Goal: Task Accomplishment & Management: Manage account settings

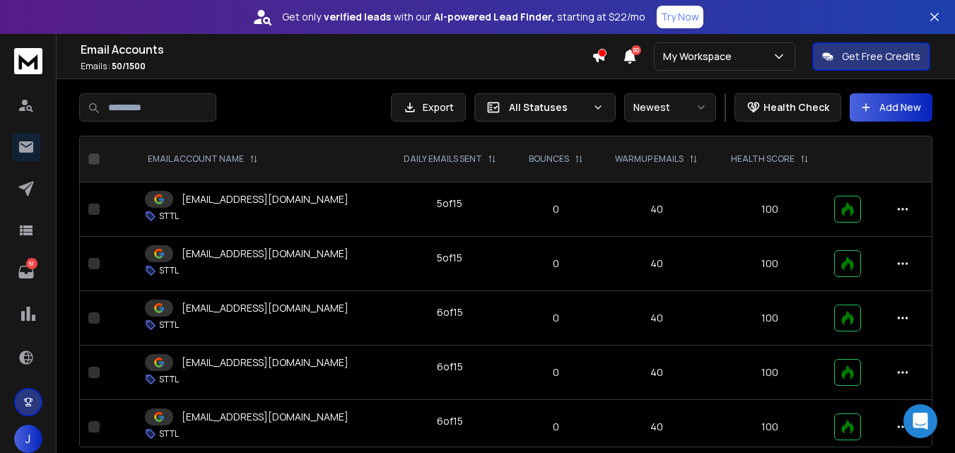
click at [881, 105] on button "Add New" at bounding box center [891, 107] width 83 height 28
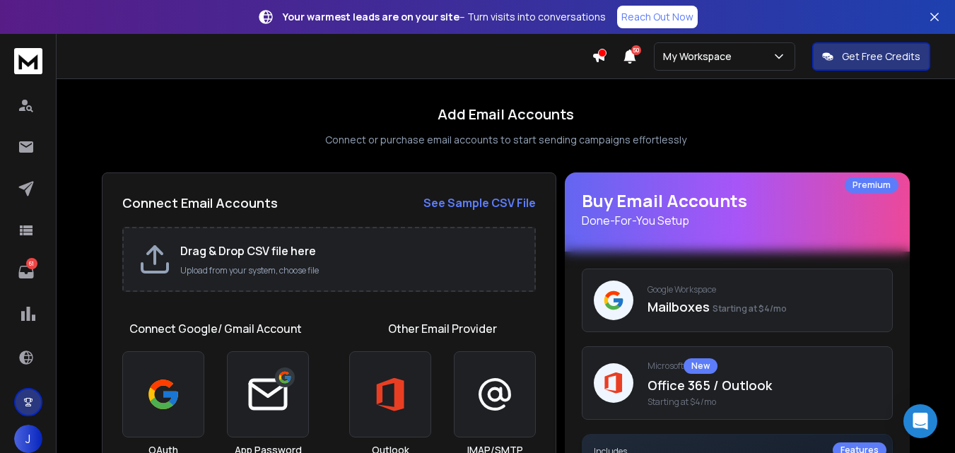
click at [132, 384] on div at bounding box center [163, 394] width 82 height 86
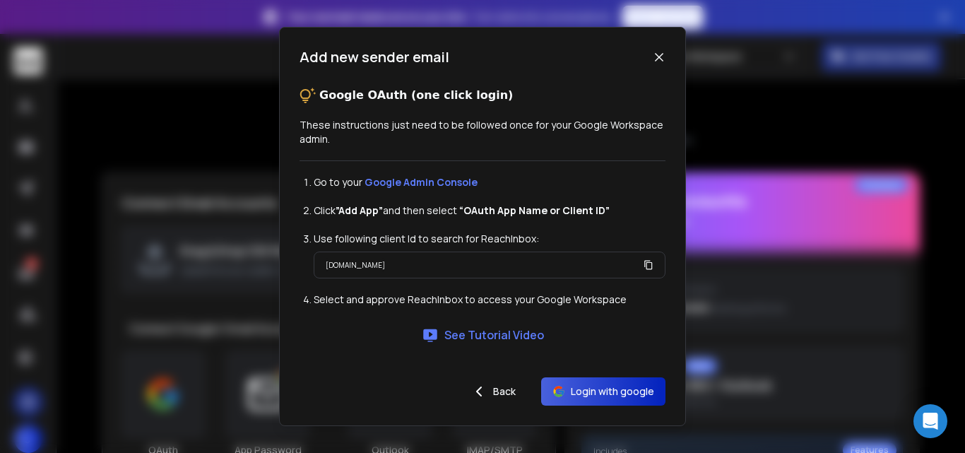
click at [621, 395] on button "Login with google" at bounding box center [603, 391] width 124 height 28
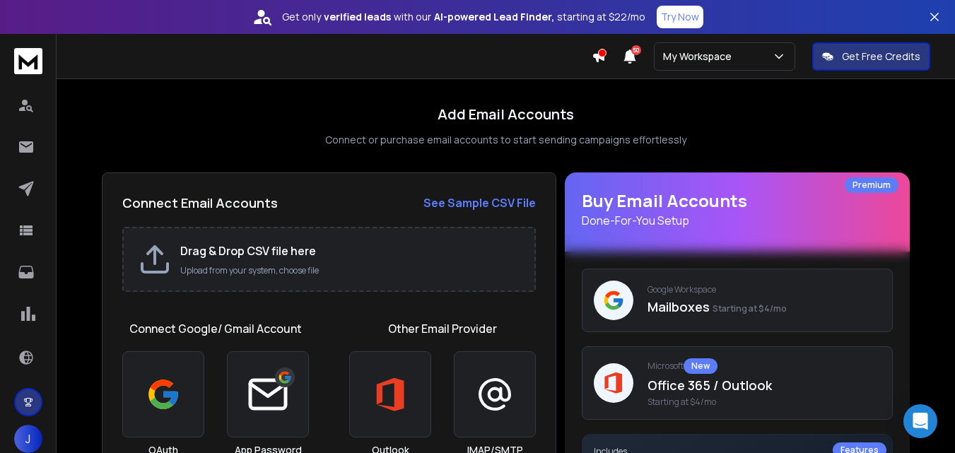
click at [177, 375] on icon at bounding box center [163, 394] width 35 height 42
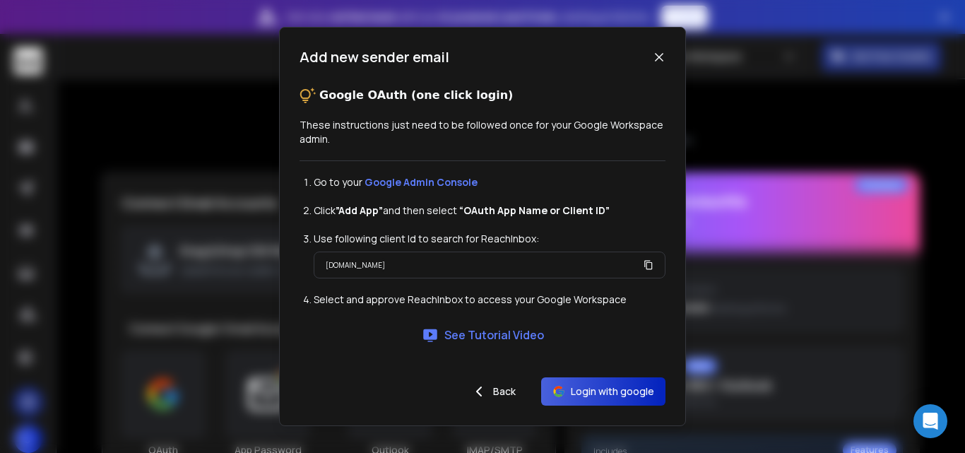
click at [583, 389] on button "Login with google" at bounding box center [603, 391] width 124 height 28
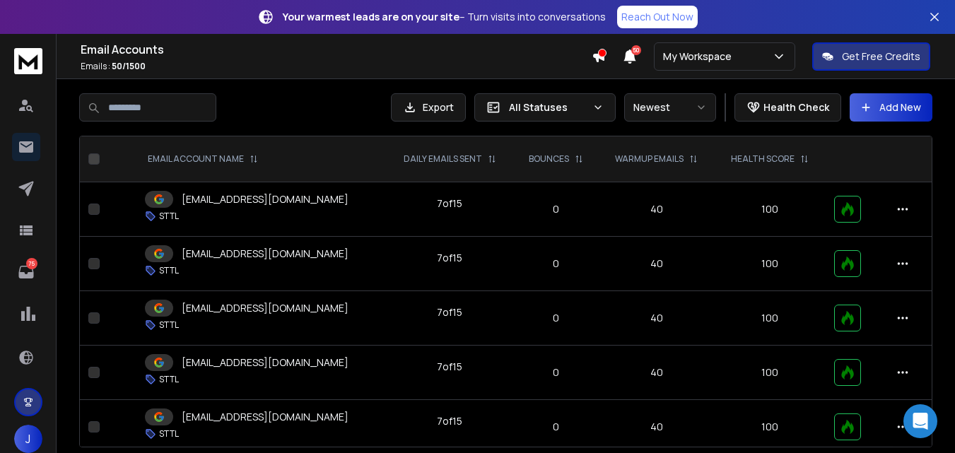
click at [883, 116] on button "Add New" at bounding box center [891, 107] width 83 height 28
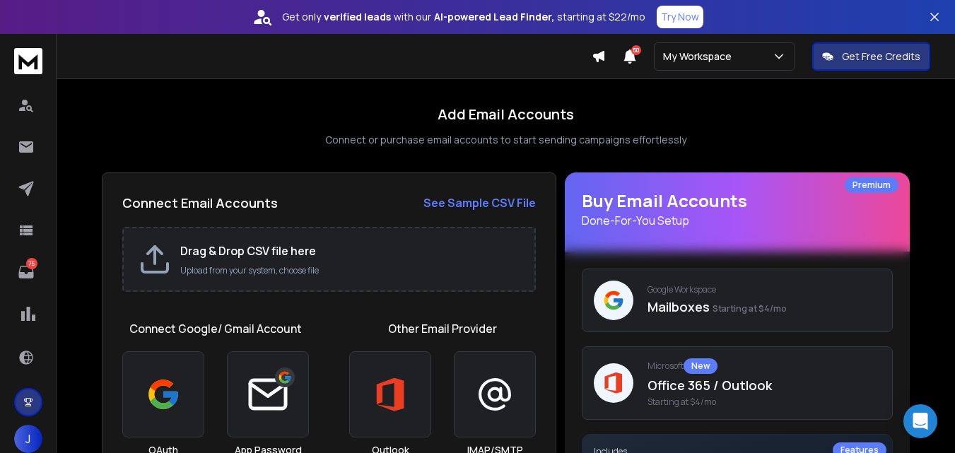
click at [151, 425] on div at bounding box center [163, 394] width 82 height 86
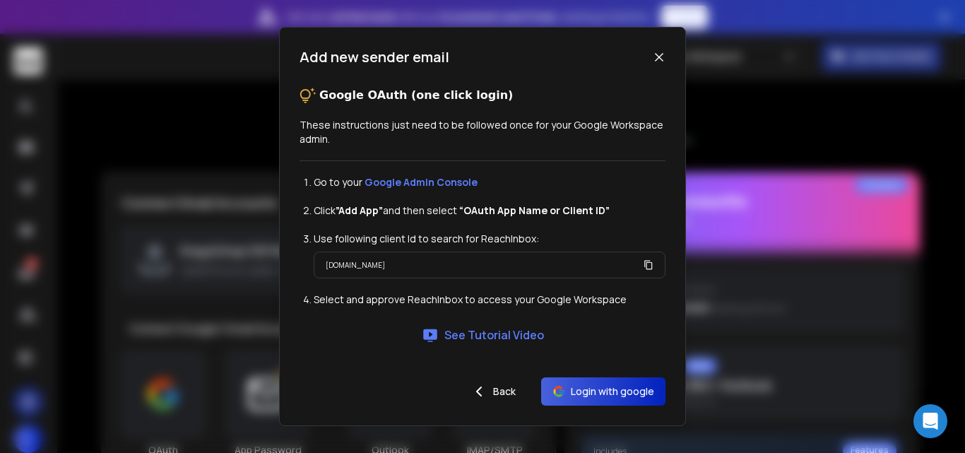
click at [581, 399] on button "Login with google" at bounding box center [603, 391] width 124 height 28
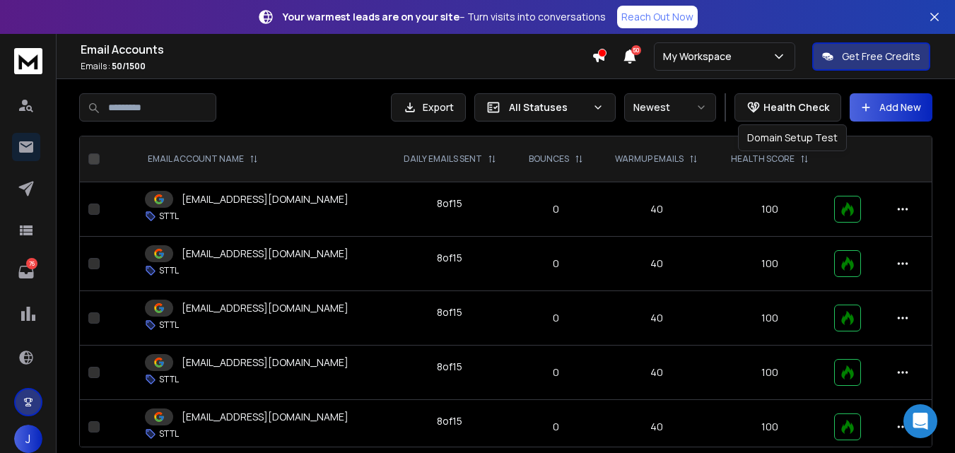
click at [886, 111] on button "Add New" at bounding box center [891, 107] width 83 height 28
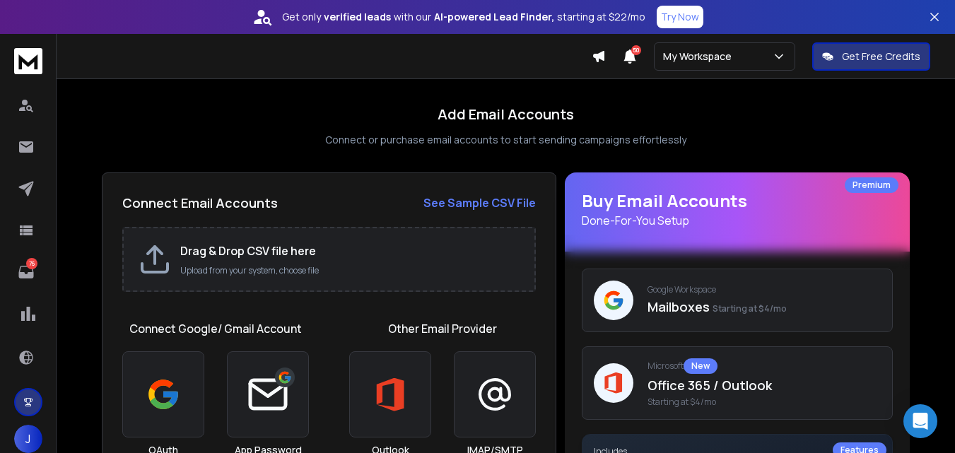
click at [172, 405] on icon at bounding box center [161, 403] width 23 height 12
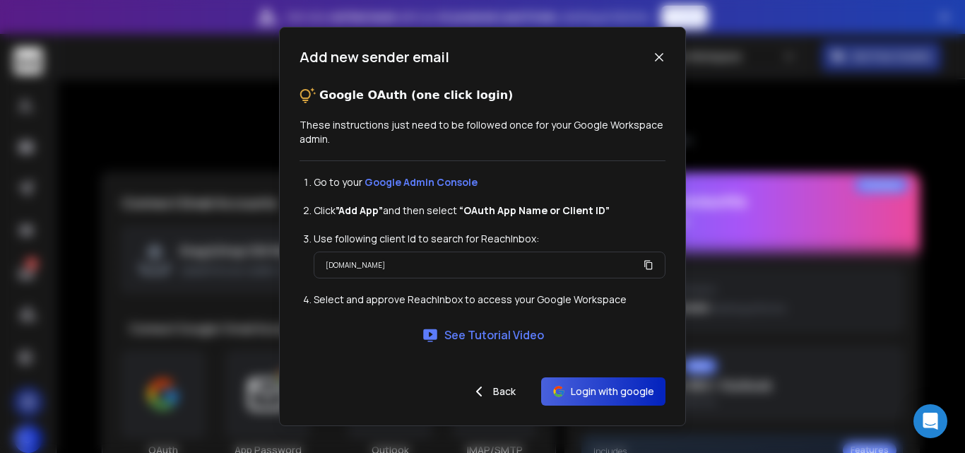
click at [575, 379] on button "Login with google" at bounding box center [603, 391] width 124 height 28
